Goal: Navigation & Orientation: Understand site structure

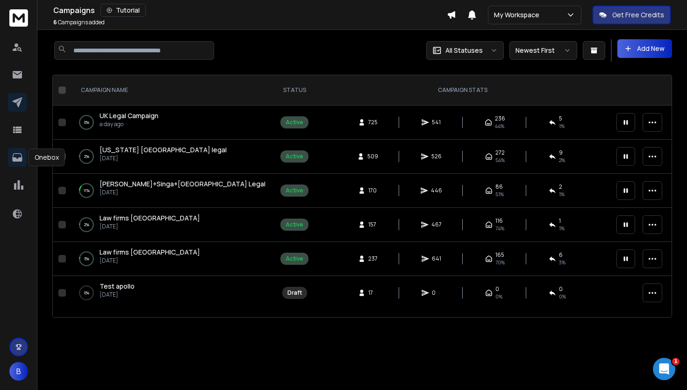
click at [20, 154] on icon at bounding box center [17, 157] width 11 height 11
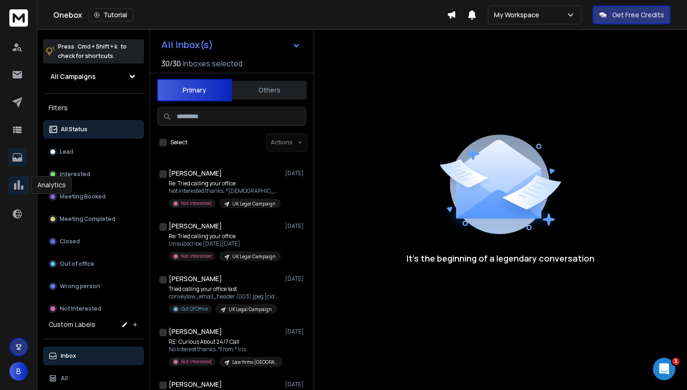
click at [18, 188] on icon at bounding box center [18, 184] width 9 height 9
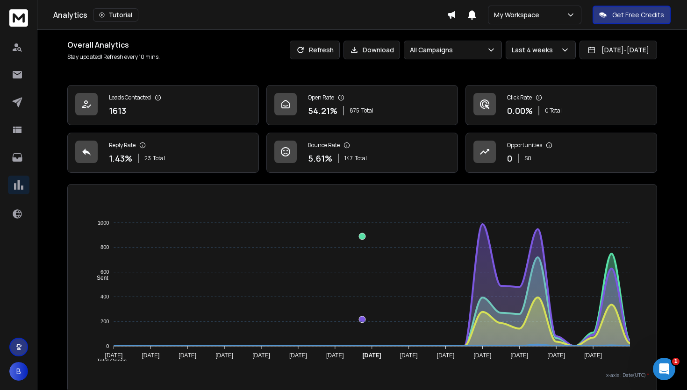
click at [330, 116] on p "54.21 %" at bounding box center [322, 110] width 29 height 13
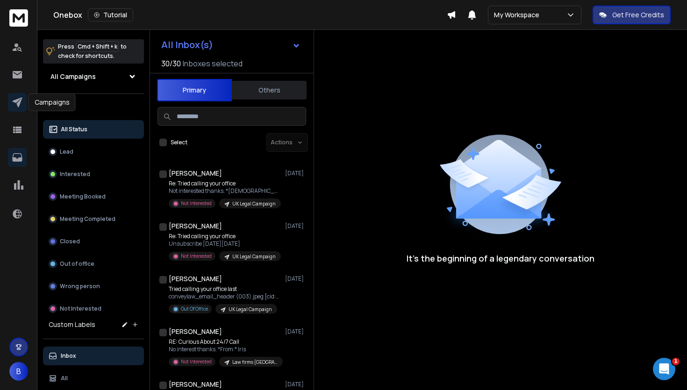
click at [17, 102] on icon at bounding box center [17, 102] width 11 height 11
